Goal: Task Accomplishment & Management: Complete application form

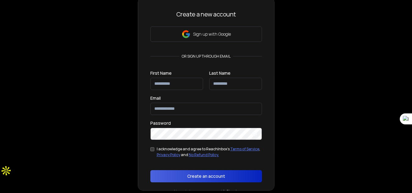
scroll to position [48, 0]
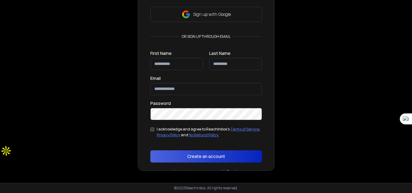
click at [206, 89] on input "email" at bounding box center [207, 89] width 112 height 12
type input "*"
type input "**********"
click at [255, 115] on icon at bounding box center [254, 114] width 5 height 5
click at [218, 156] on button "Create an account" at bounding box center [207, 157] width 112 height 12
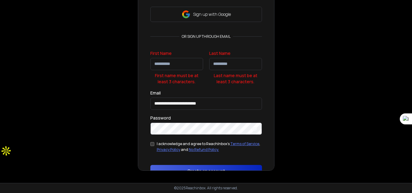
click at [180, 63] on input "text" at bounding box center [177, 64] width 53 height 12
type input "******"
click at [227, 63] on input "text" at bounding box center [235, 64] width 53 height 12
type input "*********"
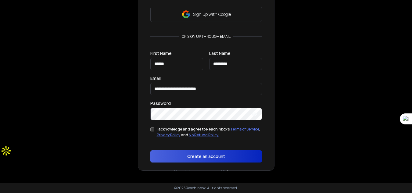
click at [220, 156] on button "Create an account" at bounding box center [207, 157] width 112 height 12
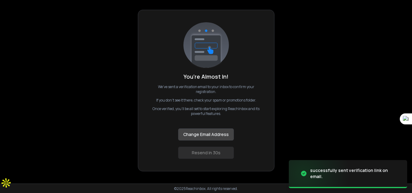
scroll to position [17, 0]
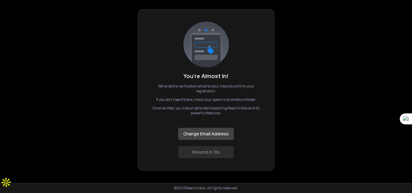
click at [341, 94] on div "Welcome to ReachInbox 10x your leads, meetings and deals. You're Almost In! We'…" at bounding box center [206, 90] width 412 height 162
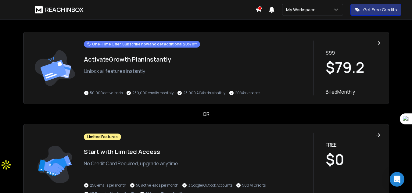
scroll to position [46, 0]
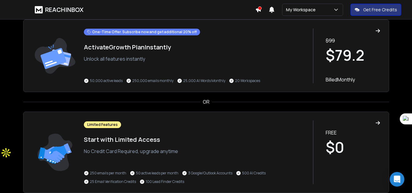
click at [380, 10] on p "Get Free Credits" at bounding box center [381, 10] width 34 height 6
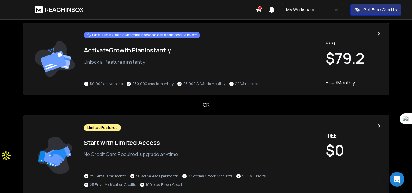
scroll to position [46, 0]
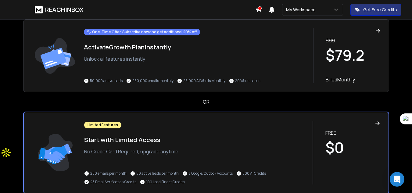
click at [114, 141] on h1 "Start with Limited Access" at bounding box center [195, 140] width 223 height 9
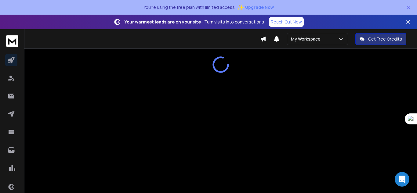
click at [114, 141] on div "You're using the free plan with limited access ✨ Upgrade Now Your warmest leads…" at bounding box center [208, 96] width 417 height 193
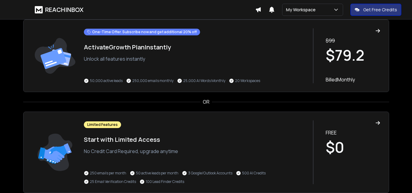
scroll to position [46, 0]
